Goal: Navigation & Orientation: Find specific page/section

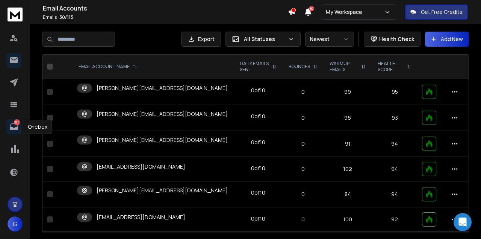
click at [10, 126] on icon at bounding box center [13, 126] width 9 height 9
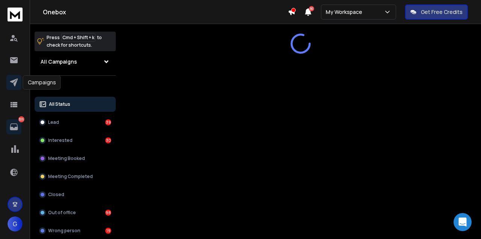
click at [10, 81] on icon at bounding box center [13, 82] width 9 height 9
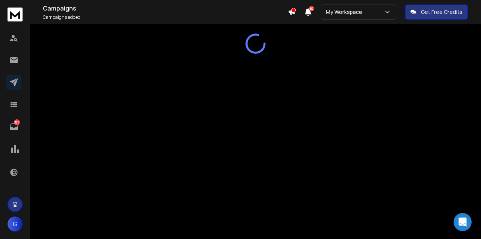
click at [229, 15] on p "Campaigns added" at bounding box center [165, 17] width 245 height 6
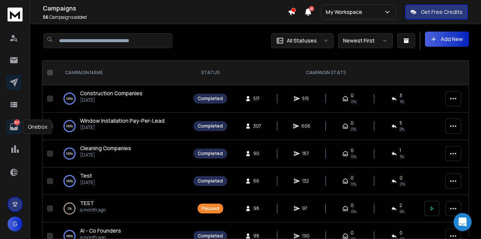
click at [14, 121] on p "325" at bounding box center [17, 122] width 6 height 6
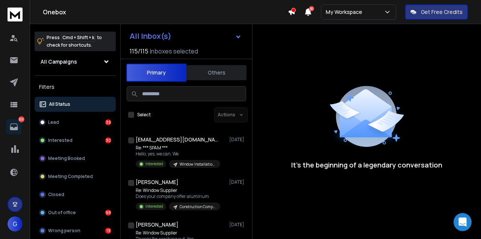
click at [256, 16] on h1 "Onebox" at bounding box center [165, 12] width 245 height 9
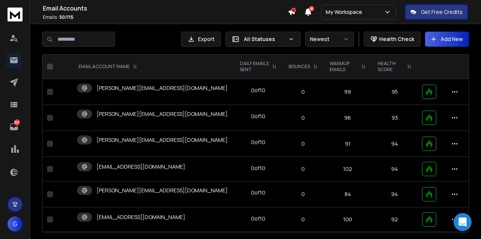
click at [125, 113] on p "[PERSON_NAME][EMAIL_ADDRESS][DOMAIN_NAME]" at bounding box center [162, 114] width 131 height 8
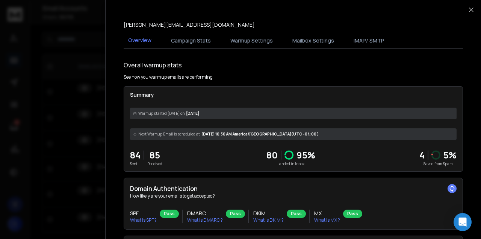
click at [241, 34] on button "Warmup Settings" at bounding box center [251, 40] width 51 height 17
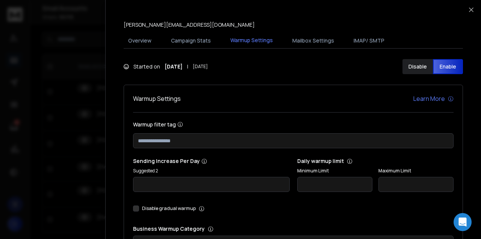
click at [139, 38] on button "Overview" at bounding box center [140, 40] width 32 height 17
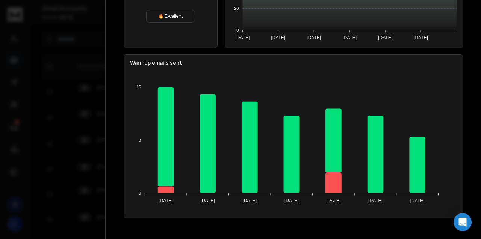
click at [82, 169] on div at bounding box center [240, 119] width 481 height 239
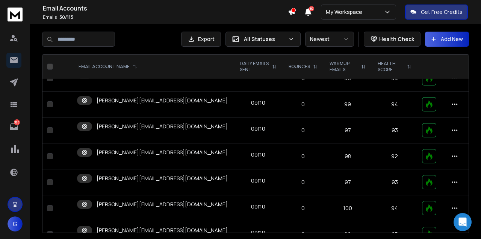
scroll to position [1028, 0]
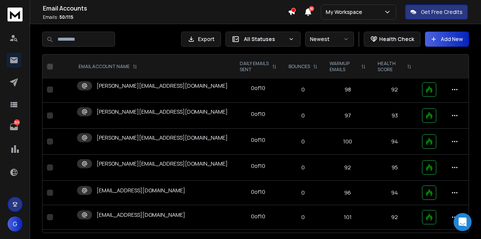
click at [127, 210] on div "[EMAIL_ADDRESS][DOMAIN_NAME]" at bounding box center [131, 214] width 108 height 9
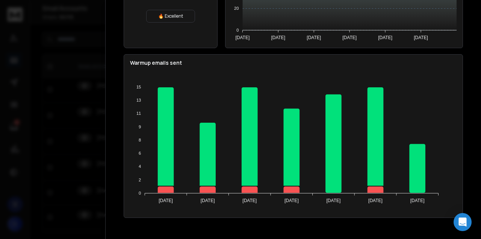
click at [83, 158] on div at bounding box center [240, 119] width 481 height 239
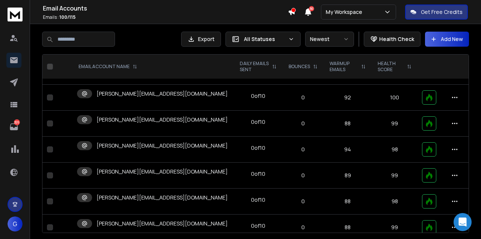
scroll to position [2307, 0]
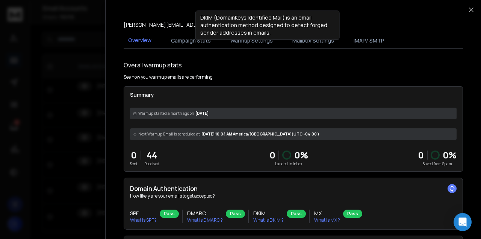
scroll to position [347, 0]
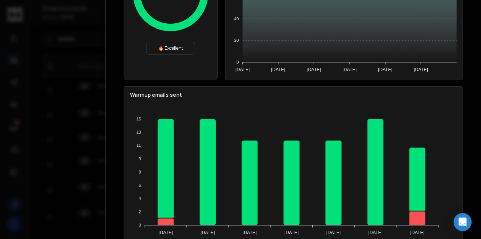
click at [44, 74] on div at bounding box center [240, 119] width 481 height 239
